Goal: Navigation & Orientation: Understand site structure

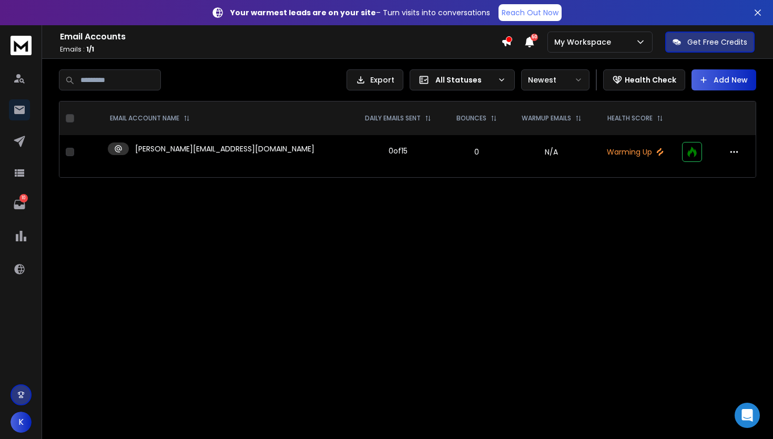
click at [711, 78] on button "Add New" at bounding box center [724, 79] width 65 height 21
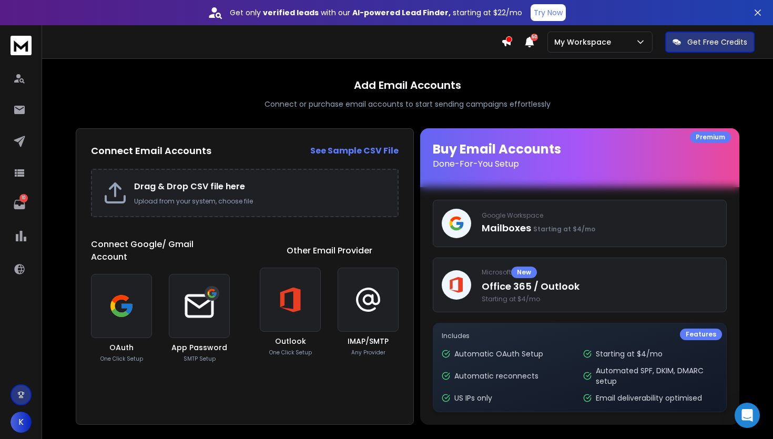
click at [483, 245] on div "Google Workspace Mailboxes Starting at $4/mo" at bounding box center [580, 223] width 294 height 47
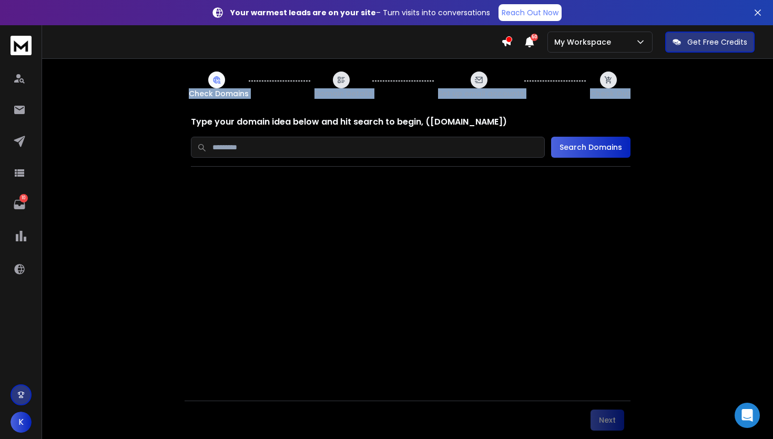
drag, startPoint x: 179, startPoint y: 68, endPoint x: 645, endPoint y: 95, distance: 466.8
click at [645, 95] on section "Check Domains Domain Details Set up email accounts Check Out Type your domain i…" at bounding box center [407, 263] width 731 height 408
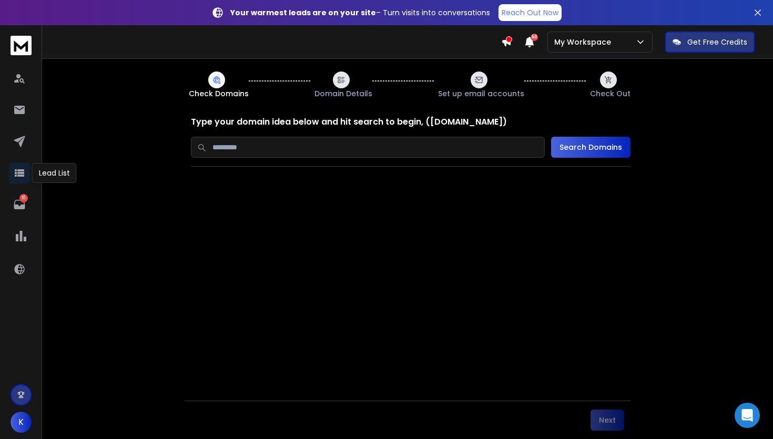
click at [16, 174] on icon at bounding box center [19, 172] width 9 height 7
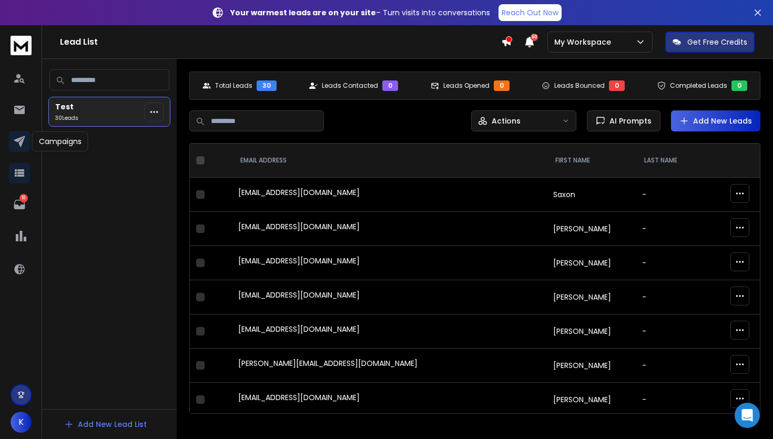
click at [19, 138] on icon at bounding box center [19, 141] width 11 height 11
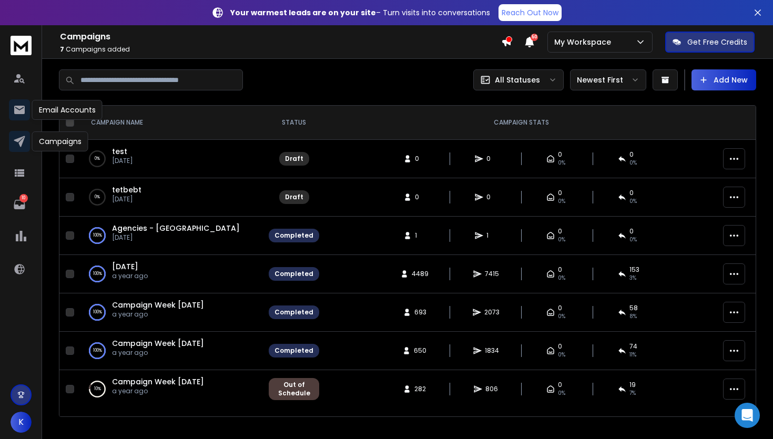
click at [20, 104] on icon at bounding box center [19, 110] width 13 height 13
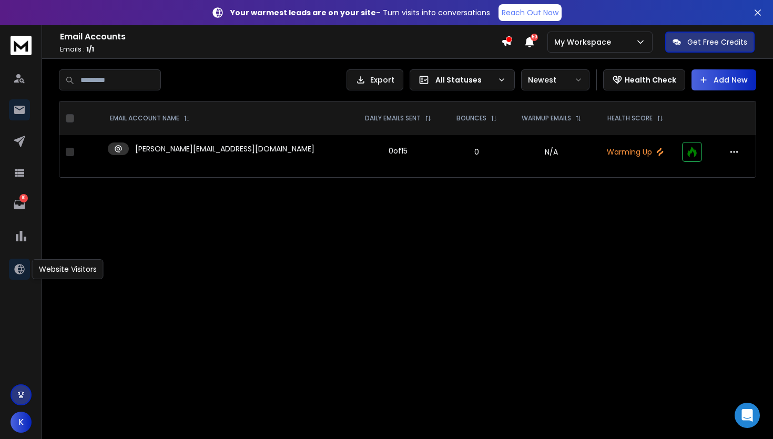
click at [13, 269] on icon at bounding box center [19, 269] width 13 height 13
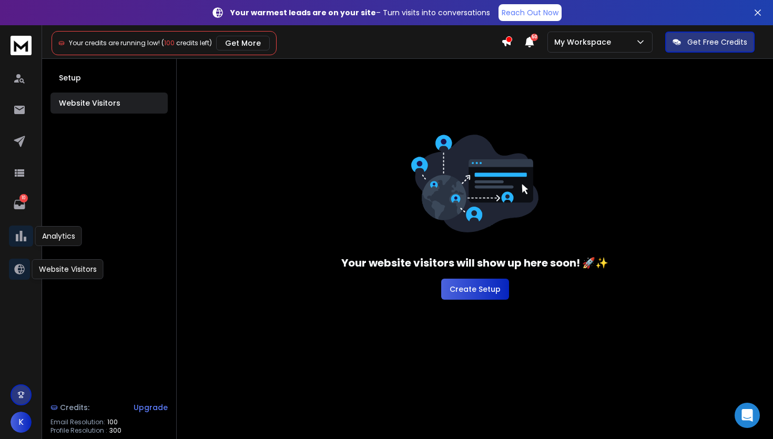
click at [17, 236] on icon at bounding box center [21, 236] width 11 height 11
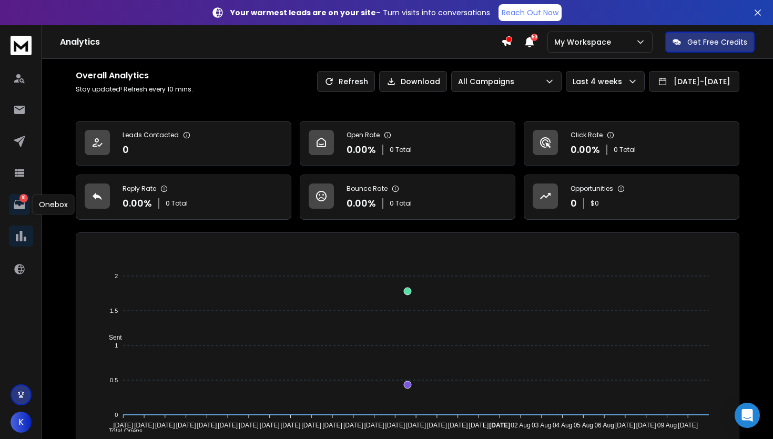
click at [17, 206] on icon at bounding box center [19, 204] width 11 height 9
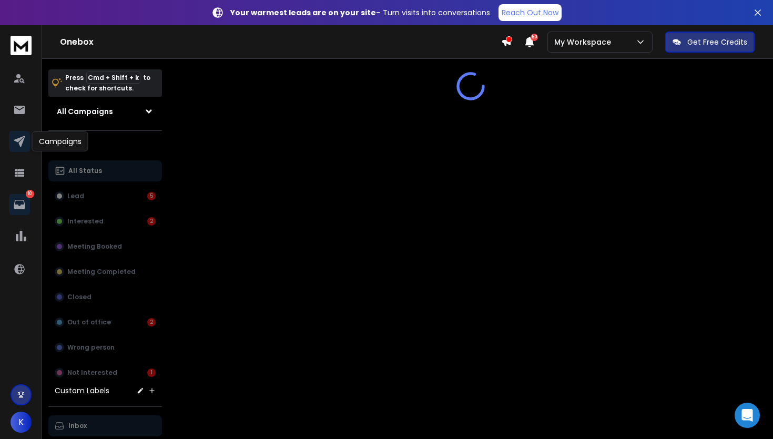
click at [18, 150] on link at bounding box center [19, 141] width 21 height 21
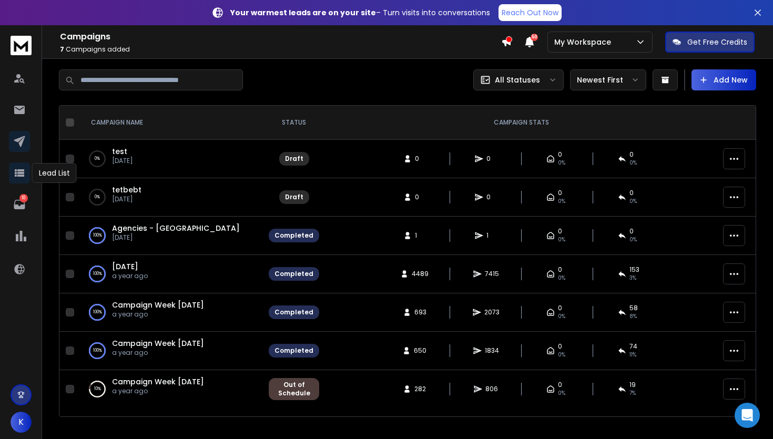
click at [17, 168] on icon at bounding box center [19, 173] width 13 height 13
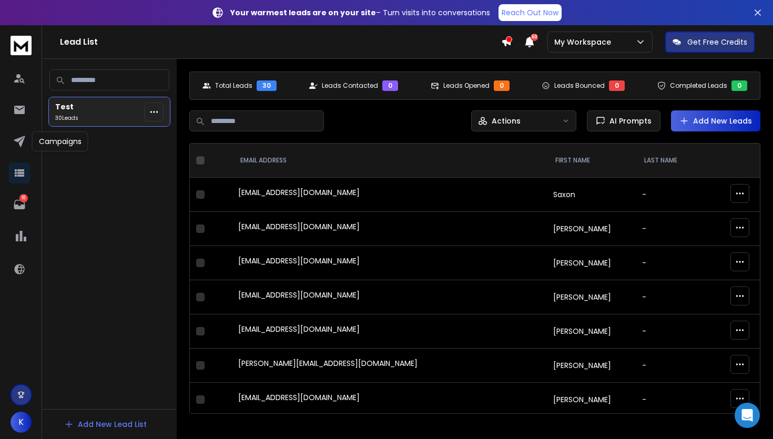
click at [13, 161] on div "10" at bounding box center [21, 176] width 24 height 216
click at [23, 138] on icon at bounding box center [19, 141] width 11 height 11
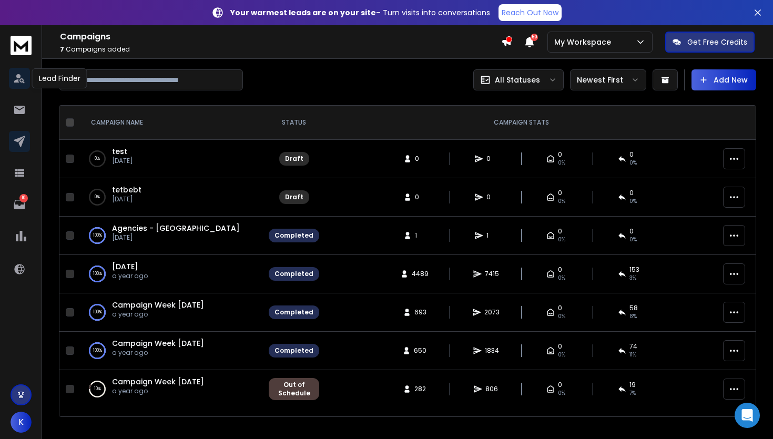
click at [17, 83] on icon at bounding box center [19, 78] width 13 height 13
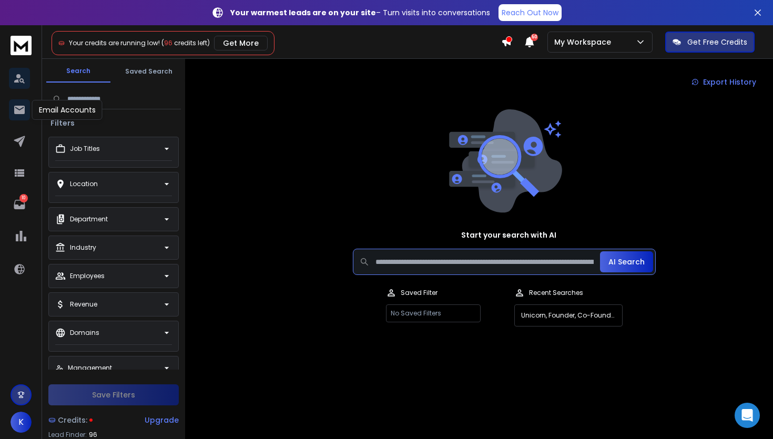
click at [21, 112] on icon at bounding box center [19, 110] width 11 height 8
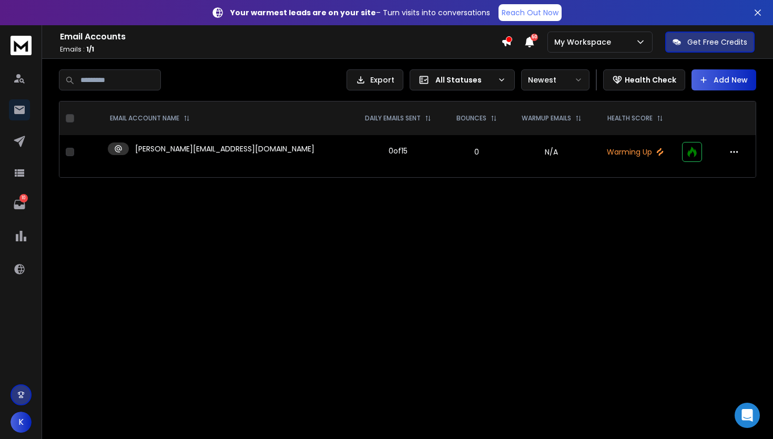
click at [451, 153] on p "0" at bounding box center [477, 152] width 52 height 11
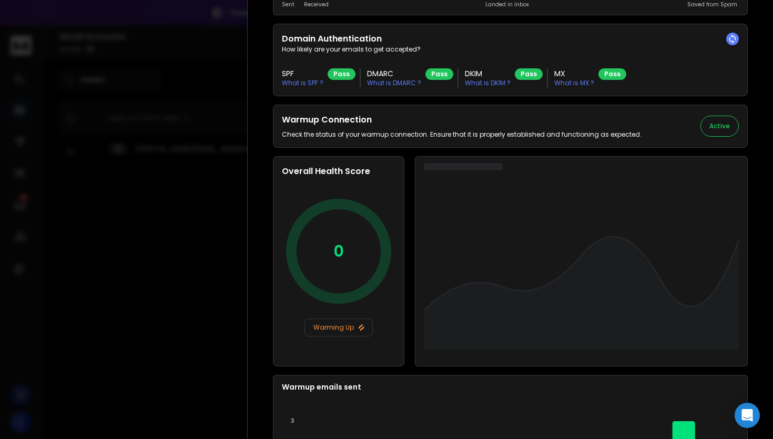
scroll to position [390, 0]
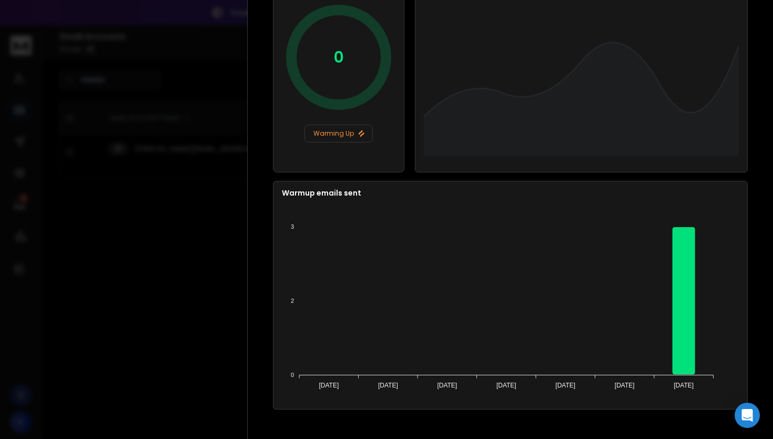
click at [177, 201] on div at bounding box center [386, 219] width 773 height 439
